Goal: Task Accomplishment & Management: Manage account settings

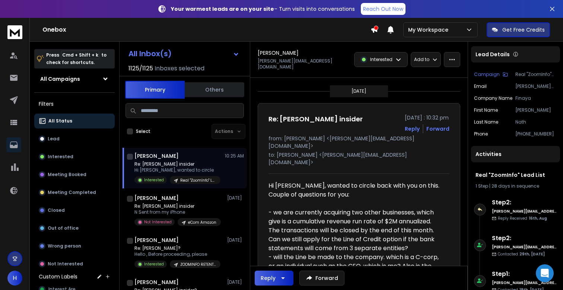
click at [203, 100] on div at bounding box center [185, 109] width 124 height 18
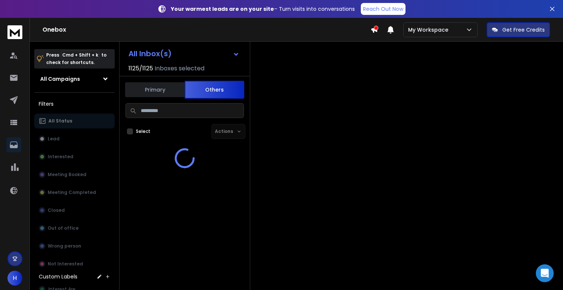
click at [197, 94] on button "Others" at bounding box center [215, 90] width 60 height 18
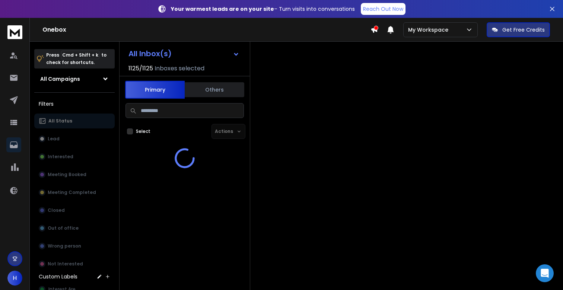
click at [174, 93] on button "Primary" at bounding box center [155, 90] width 60 height 18
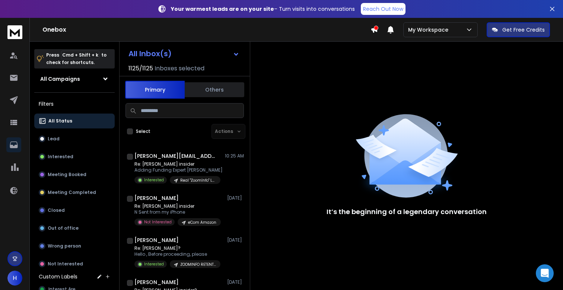
click at [219, 98] on div "Primary Others Select Actions [PERSON_NAME][EMAIL_ADDRESS][DOMAIN_NAME] +1 10:2…" at bounding box center [185, 221] width 130 height 279
click at [206, 91] on button "Others" at bounding box center [215, 90] width 60 height 16
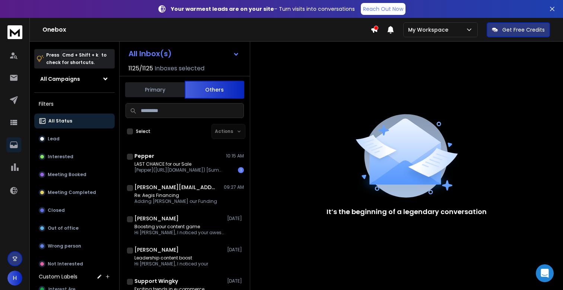
click at [158, 86] on button "Primary" at bounding box center [155, 90] width 60 height 16
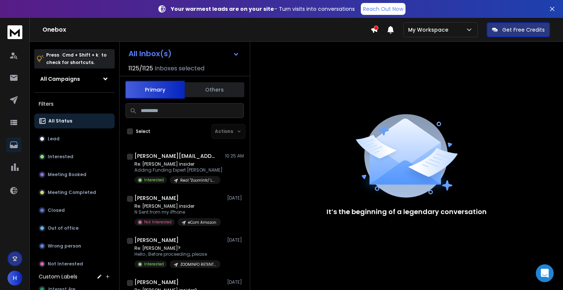
click at [217, 91] on button "Others" at bounding box center [215, 90] width 60 height 16
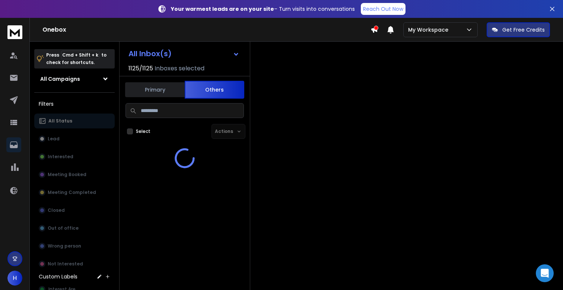
click at [217, 91] on button "Others" at bounding box center [215, 90] width 60 height 18
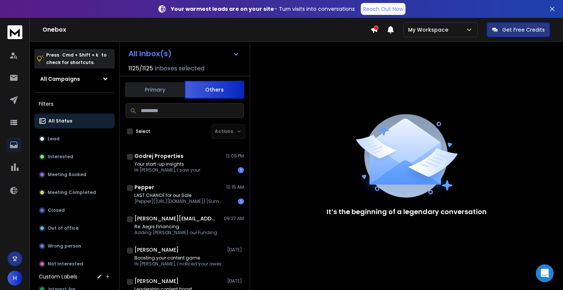
click at [168, 94] on button "Primary" at bounding box center [155, 90] width 60 height 16
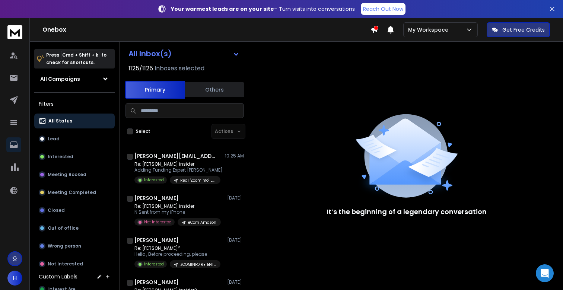
click at [198, 96] on button "Others" at bounding box center [215, 90] width 60 height 16
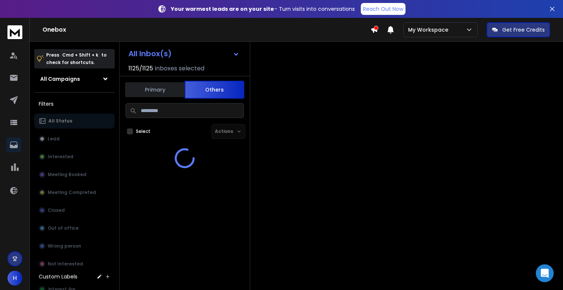
click at [198, 96] on button "Others" at bounding box center [215, 90] width 60 height 18
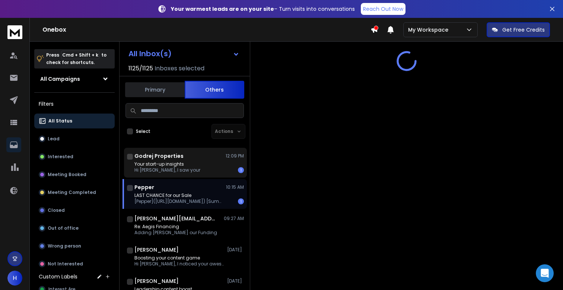
click at [206, 167] on div "Your start-up insights Hi [PERSON_NAME], I saw your 1" at bounding box center [190, 167] width 110 height 12
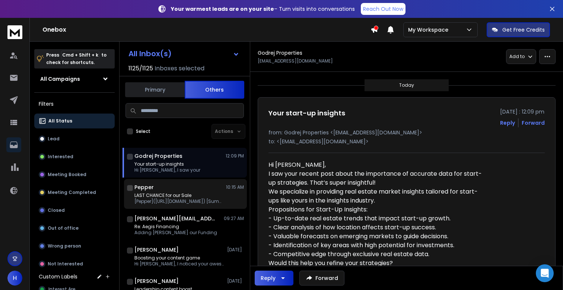
click at [204, 187] on div "Pepper 10:15 AM" at bounding box center [190, 187] width 110 height 7
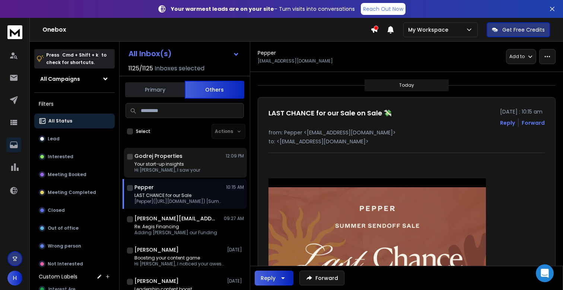
click at [203, 160] on div "Godrej Properties 12:09 PM Your start-up insights Hi [PERSON_NAME], I saw your" at bounding box center [190, 162] width 110 height 21
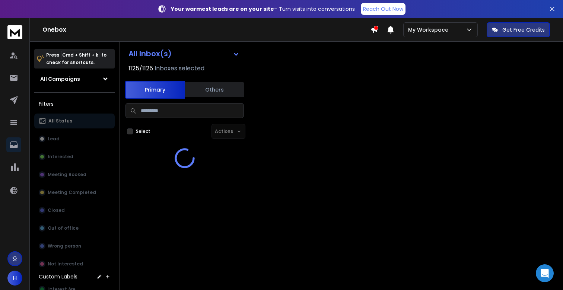
click at [144, 88] on button "Primary" at bounding box center [155, 90] width 60 height 18
